Goal: Task Accomplishment & Management: Use online tool/utility

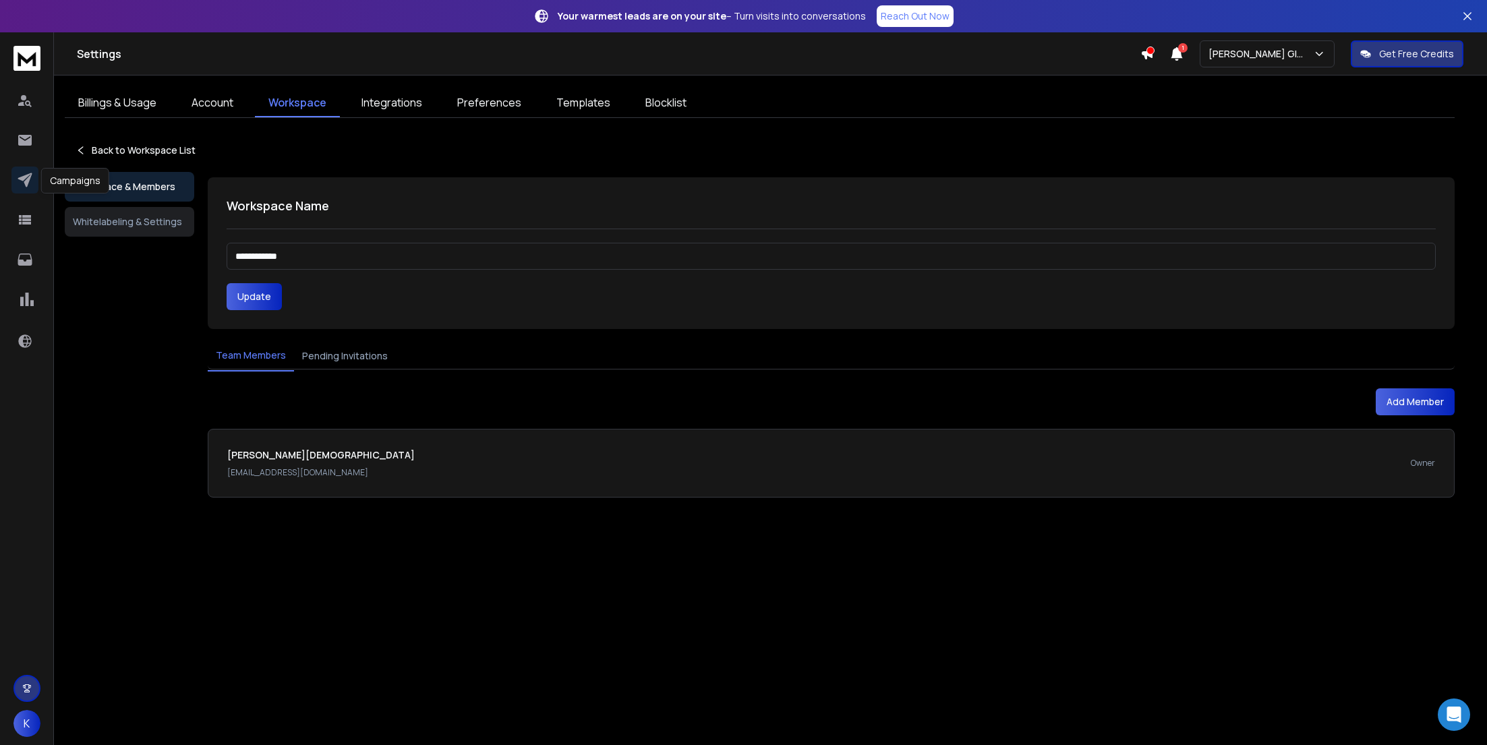
click at [27, 185] on icon at bounding box center [25, 180] width 16 height 16
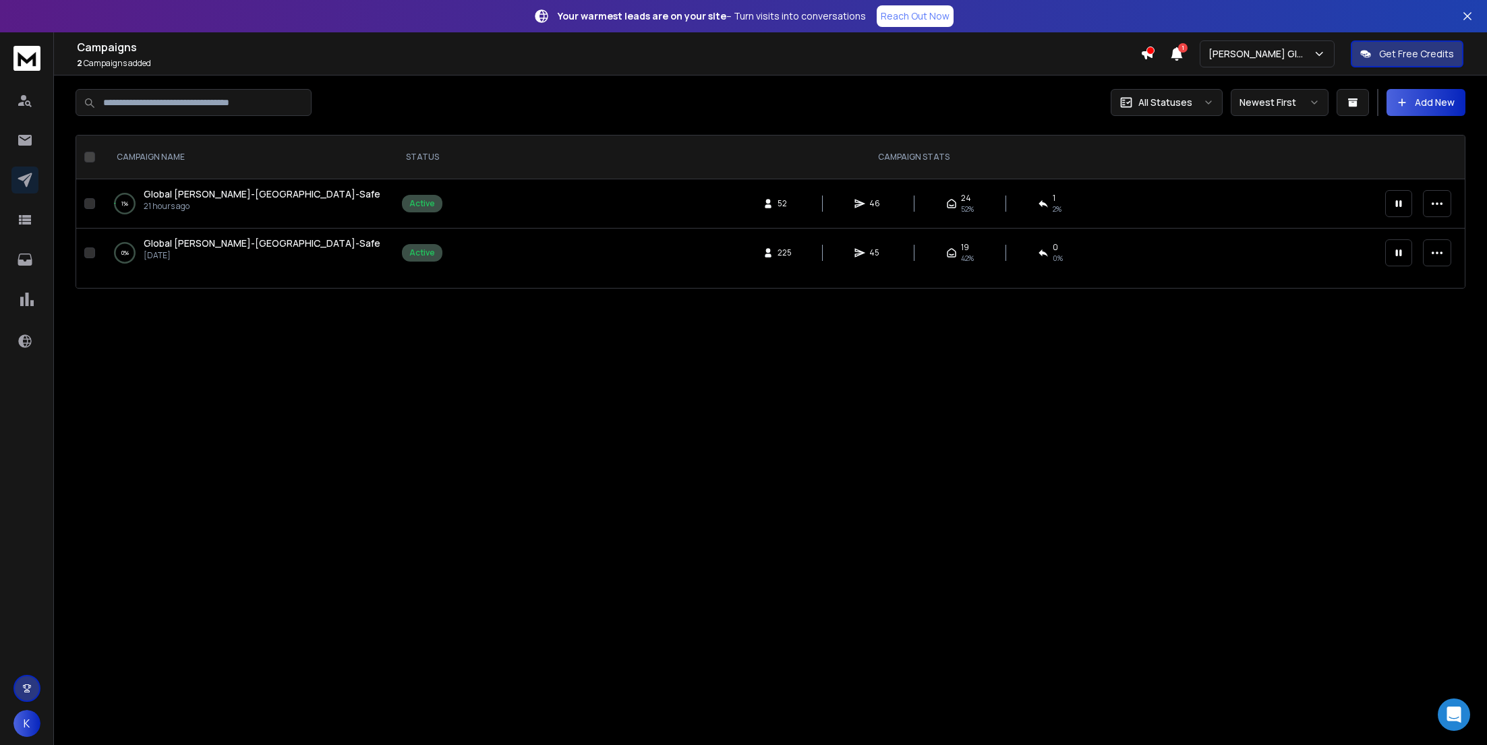
click at [254, 245] on span "Global [PERSON_NAME]-[GEOGRAPHIC_DATA]-Safe" at bounding box center [262, 243] width 237 height 13
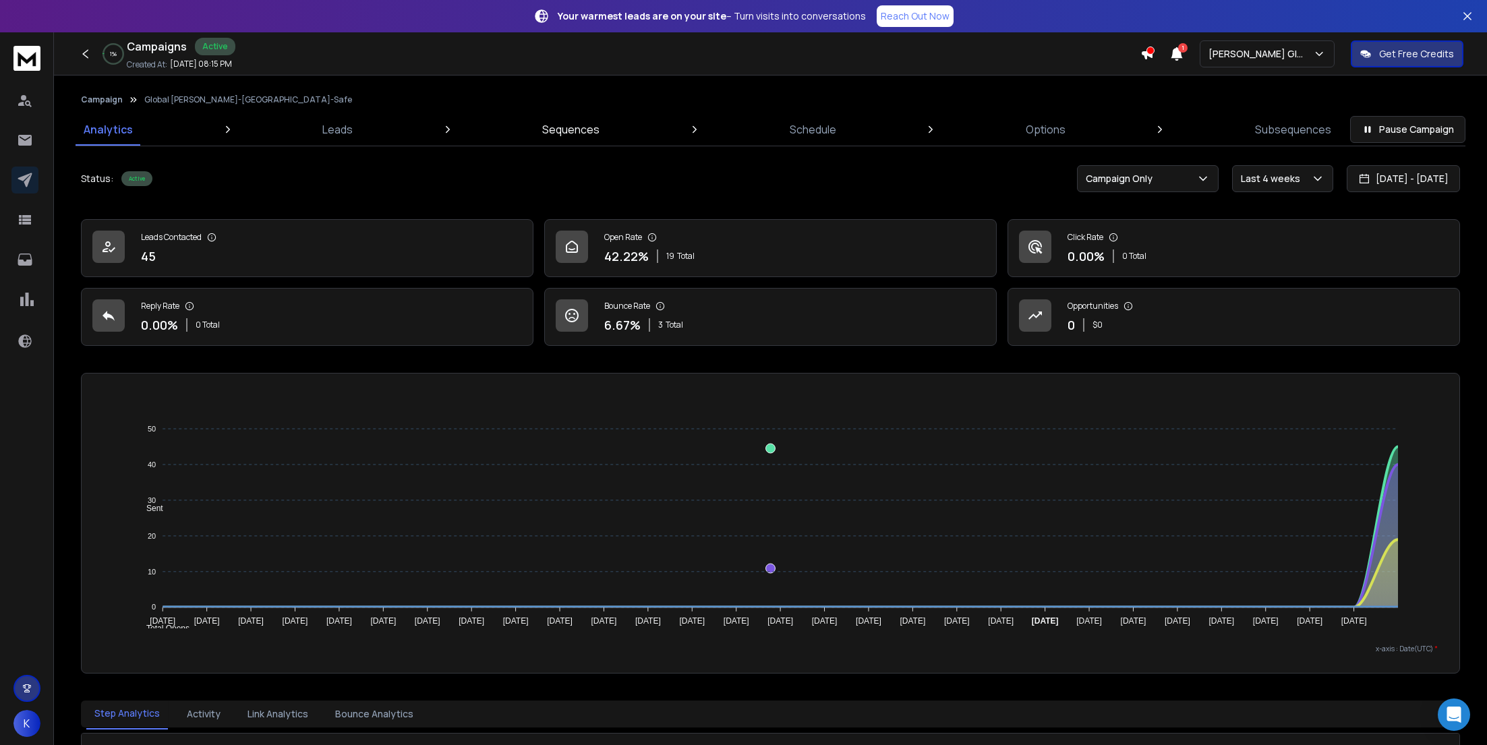
click at [577, 136] on p "Sequences" at bounding box center [570, 129] width 57 height 16
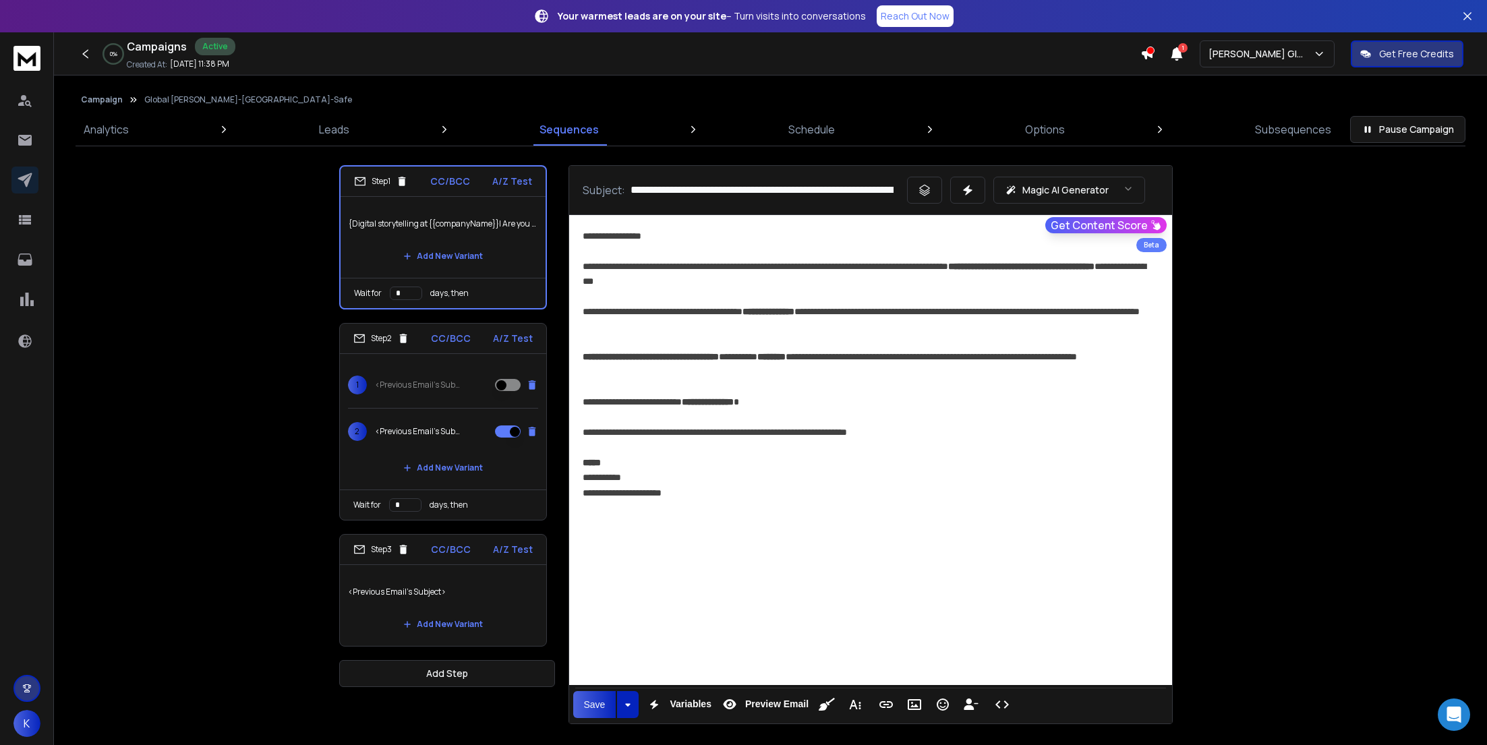
click at [421, 418] on div "2 <Previous Email's Subject>" at bounding box center [443, 432] width 190 height 46
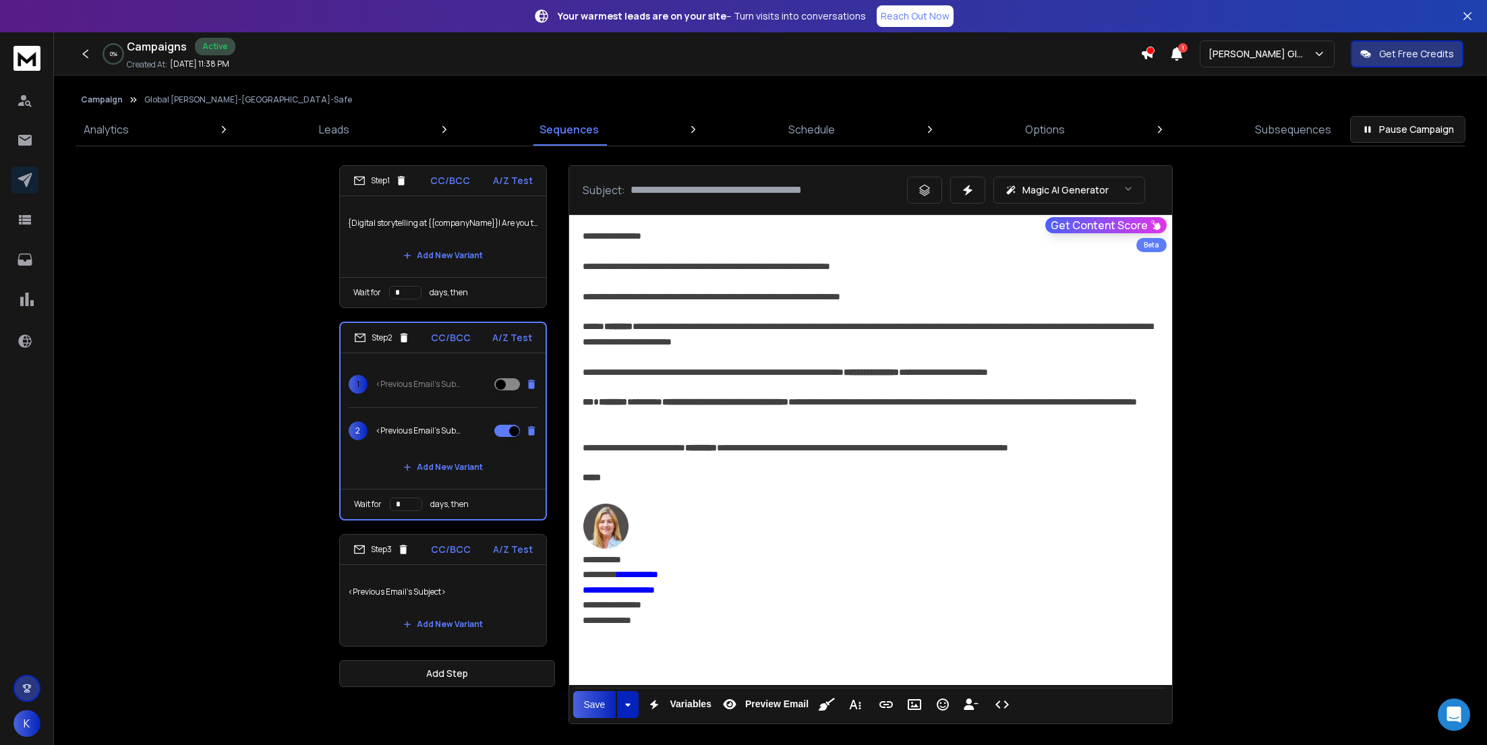
click at [394, 595] on p "<Previous Email's Subject>" at bounding box center [443, 592] width 190 height 38
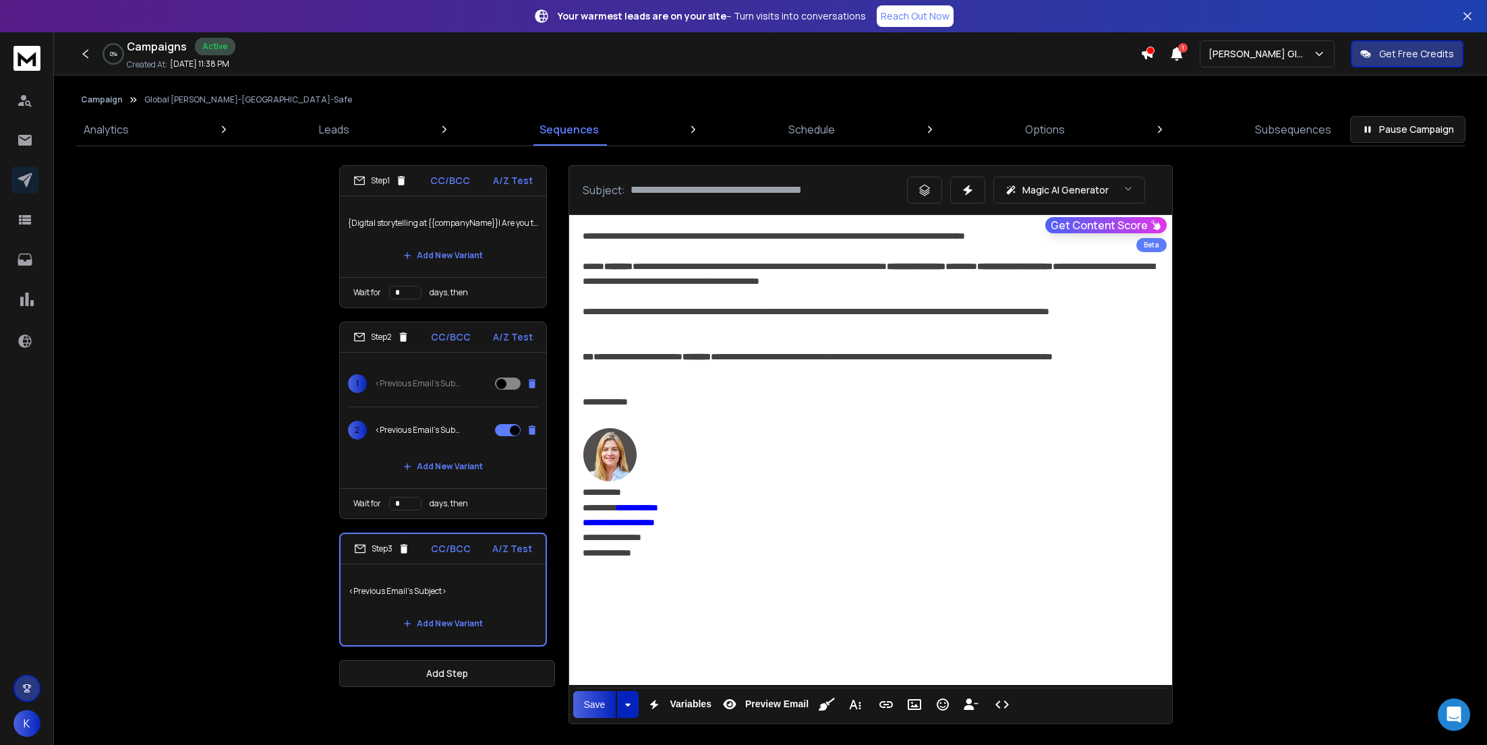
click at [398, 430] on p "<Previous Email's Subject>" at bounding box center [418, 430] width 86 height 11
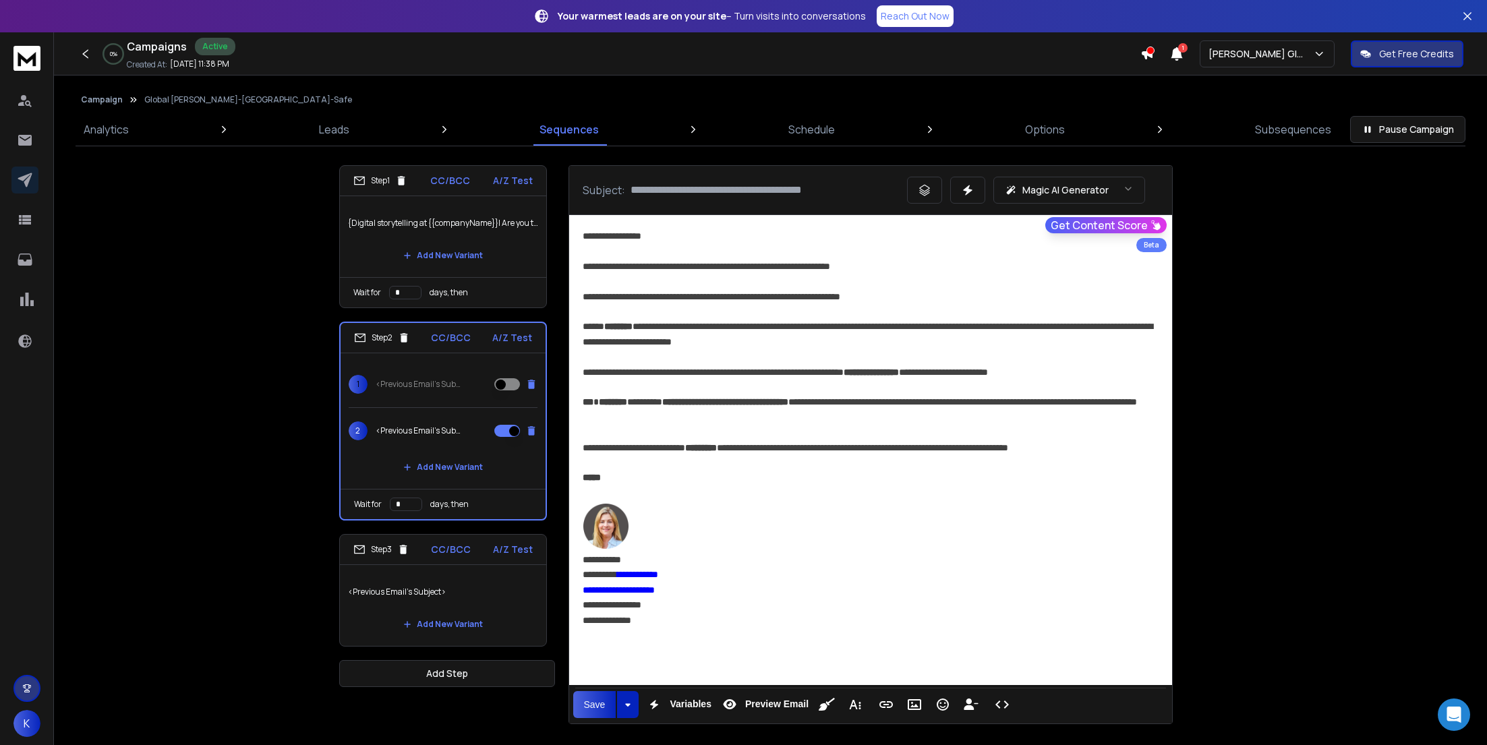
click at [391, 227] on p "{Digital storytelling at {{companyName}}| Are you the right contact at {{compan…" at bounding box center [443, 223] width 190 height 38
type input "**********"
